Goal: Task Accomplishment & Management: Use online tool/utility

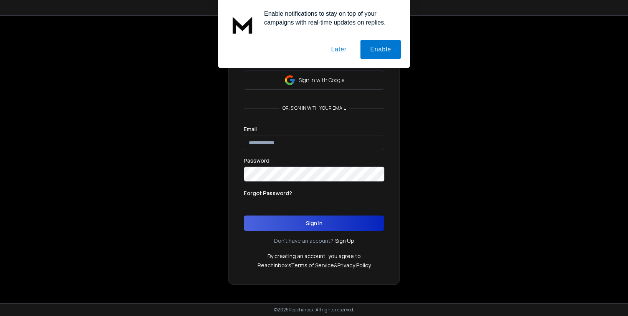
click at [351, 51] on button "Later" at bounding box center [338, 49] width 35 height 19
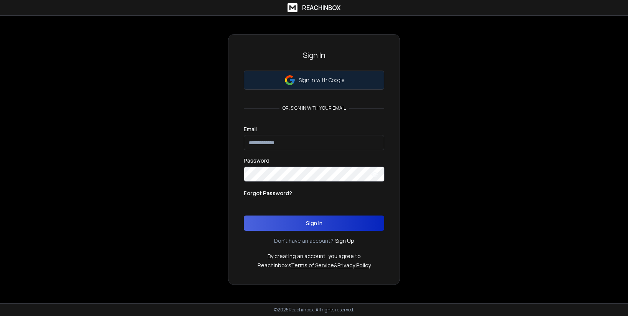
click at [330, 74] on button "Sign in with Google" at bounding box center [314, 80] width 140 height 19
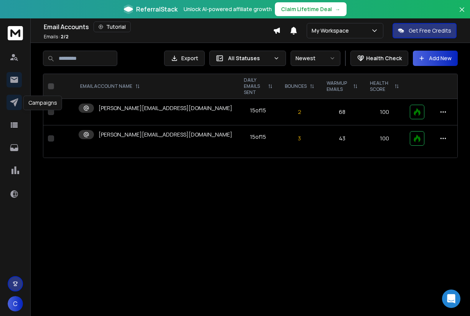
click at [15, 99] on icon at bounding box center [14, 102] width 9 height 9
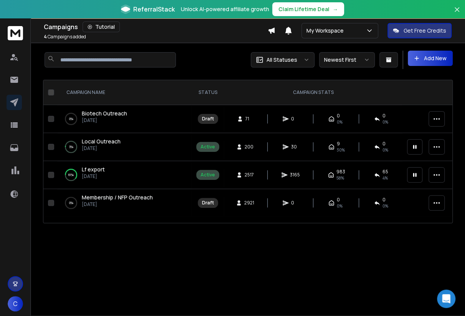
click at [104, 114] on span "Biotech Outreach" at bounding box center [104, 113] width 45 height 7
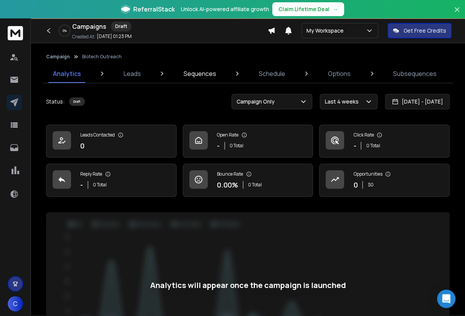
click at [205, 74] on p "Sequences" at bounding box center [199, 73] width 33 height 9
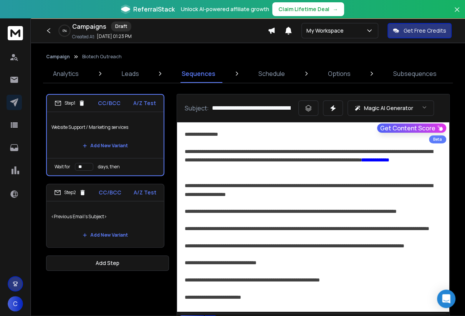
click at [272, 160] on div "**********" at bounding box center [310, 160] width 251 height 26
click at [305, 159] on div "**********" at bounding box center [310, 160] width 251 height 26
click at [293, 186] on div "**********" at bounding box center [310, 190] width 251 height 17
drag, startPoint x: 337, startPoint y: 188, endPoint x: 381, endPoint y: 187, distance: 43.8
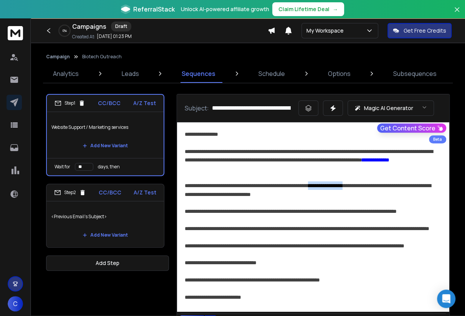
click at [381, 187] on div "**********" at bounding box center [310, 190] width 251 height 17
click at [387, 193] on div "**********" at bounding box center [310, 190] width 251 height 17
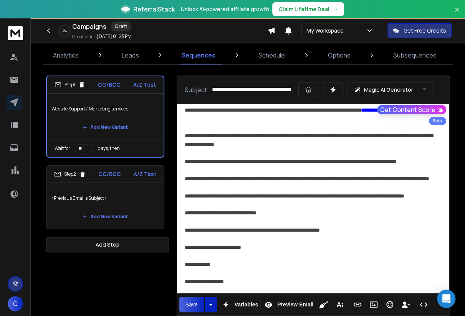
scroll to position [28, 0]
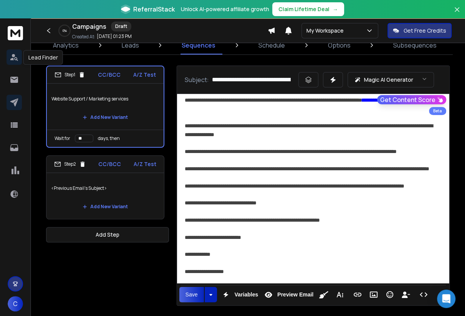
click at [11, 58] on icon at bounding box center [14, 57] width 9 height 9
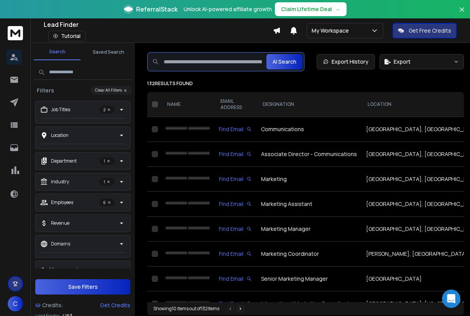
click at [140, 30] on div "Lead Finder Tutorial" at bounding box center [158, 30] width 229 height 21
click at [118, 31] on div "Tutorial" at bounding box center [158, 36] width 229 height 11
click at [256, 33] on div "Tutorial" at bounding box center [158, 36] width 229 height 11
click at [122, 112] on div "Job Titles 2" at bounding box center [82, 112] width 95 height 23
click at [119, 111] on icon at bounding box center [122, 110] width 8 height 8
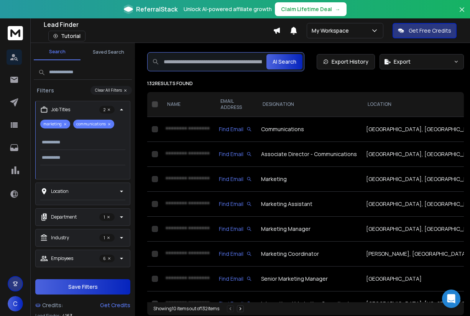
click at [109, 123] on icon at bounding box center [109, 124] width 4 height 4
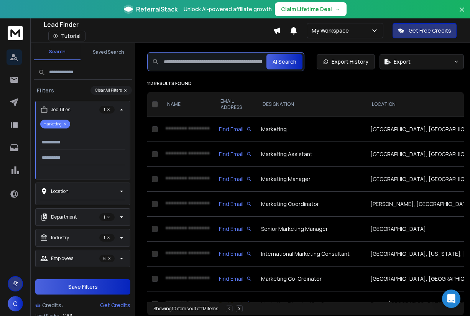
click at [66, 124] on icon at bounding box center [65, 124] width 4 height 4
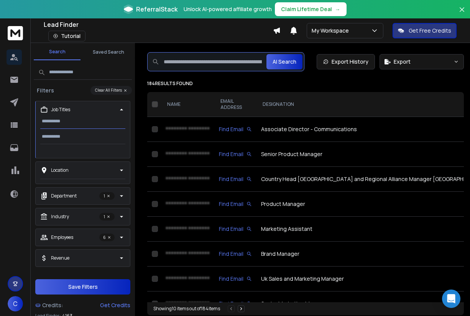
click at [70, 124] on input at bounding box center [82, 121] width 85 height 15
type input "***"
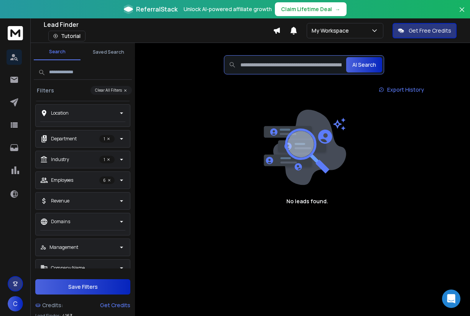
scroll to position [76, 0]
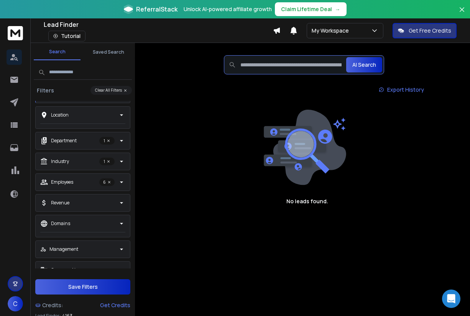
click at [120, 162] on icon at bounding box center [122, 162] width 8 height 8
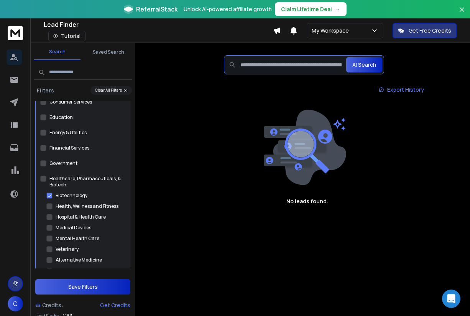
scroll to position [115, 0]
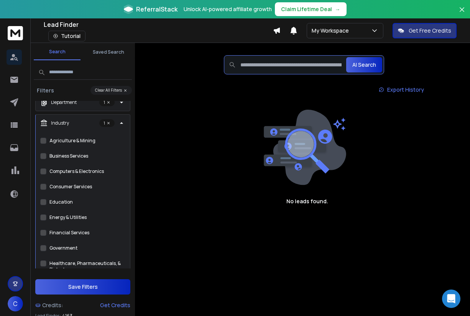
click at [120, 122] on icon at bounding box center [121, 123] width 3 height 2
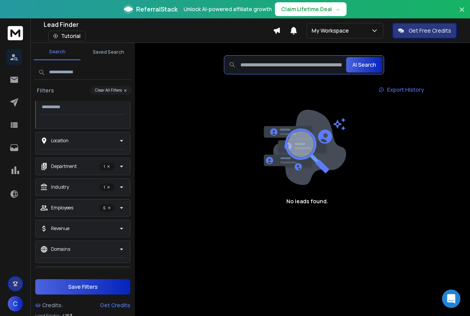
scroll to position [0, 0]
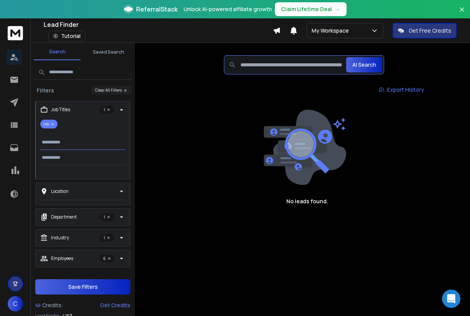
drag, startPoint x: 80, startPoint y: 136, endPoint x: 64, endPoint y: 132, distance: 16.3
click at [79, 135] on input at bounding box center [82, 142] width 85 height 15
click at [54, 124] on icon at bounding box center [53, 124] width 4 height 4
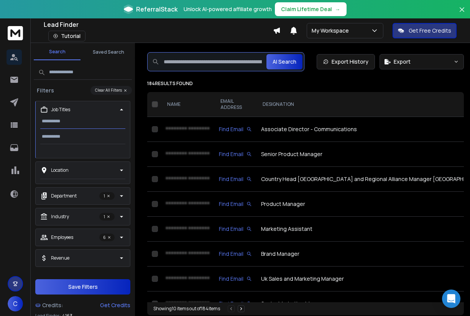
click at [61, 123] on input at bounding box center [82, 121] width 85 height 15
type input "********"
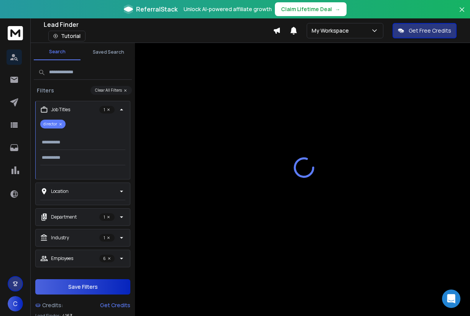
click at [103, 290] on button "Save Filters" at bounding box center [82, 286] width 95 height 15
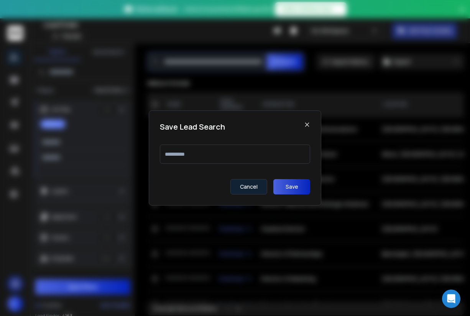
click at [244, 183] on button "Cancel" at bounding box center [249, 186] width 37 height 15
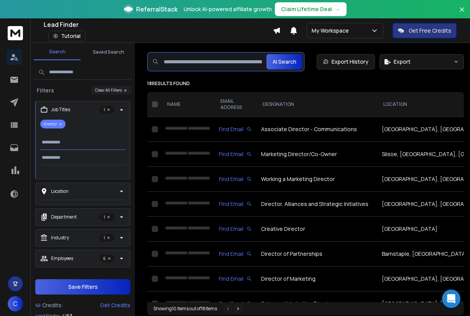
click at [89, 142] on input at bounding box center [82, 142] width 85 height 15
type input "**********"
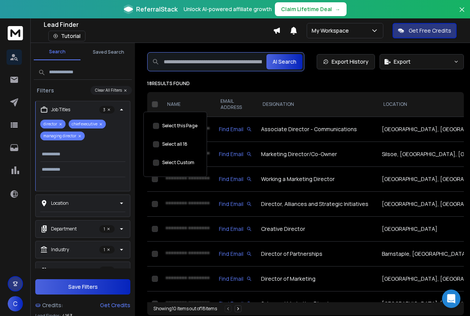
click at [154, 104] on button "Select this Page" at bounding box center [155, 104] width 6 height 6
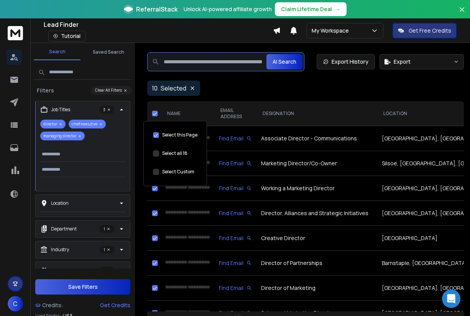
click at [156, 154] on button "Select this Page" at bounding box center [156, 153] width 6 height 6
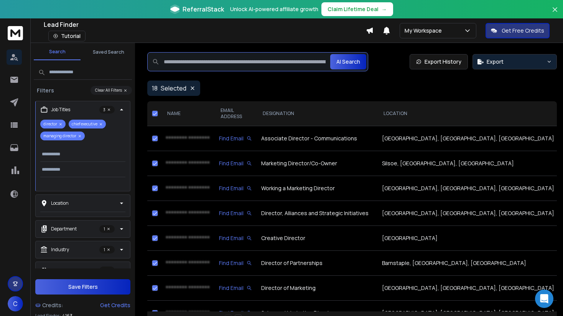
click at [512, 63] on div "Export" at bounding box center [511, 62] width 66 height 8
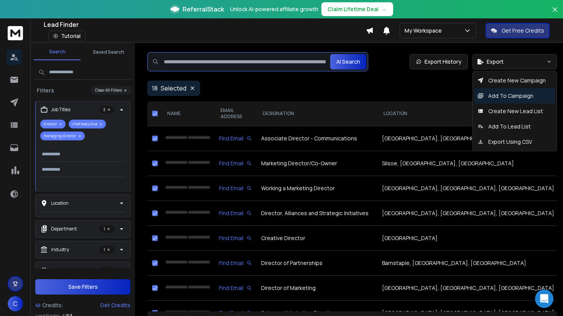
click at [523, 94] on p "Add To Campaign" at bounding box center [511, 96] width 48 height 11
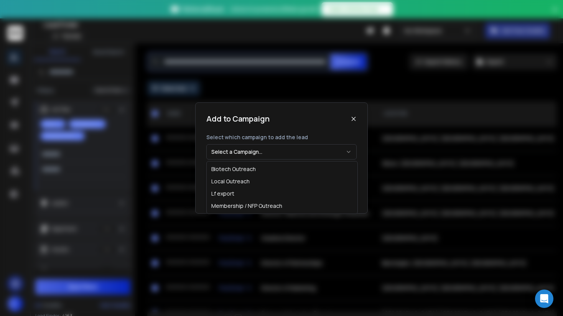
click at [306, 149] on button "Select a Campaign..." at bounding box center [281, 151] width 150 height 15
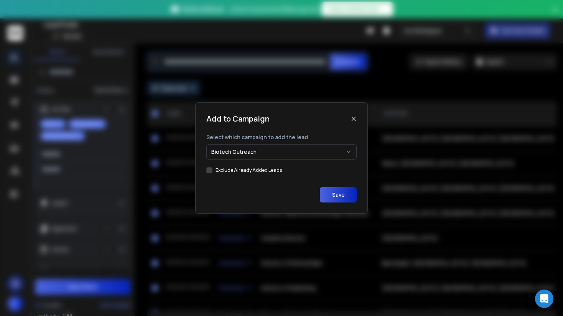
click at [262, 170] on label "Exclude Already Added Leads" at bounding box center [249, 170] width 66 height 6
click at [213, 170] on button "Exclude Already Added Leads" at bounding box center [209, 170] width 6 height 6
click at [339, 195] on button "Save" at bounding box center [338, 194] width 37 height 15
